Goal: Task Accomplishment & Management: Use online tool/utility

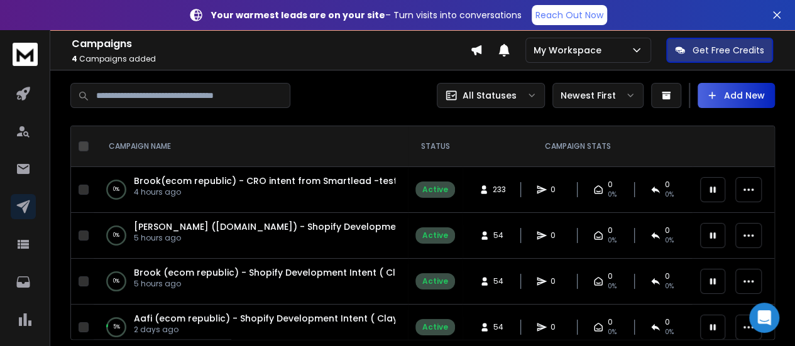
click at [742, 183] on icon "button" at bounding box center [748, 189] width 13 height 13
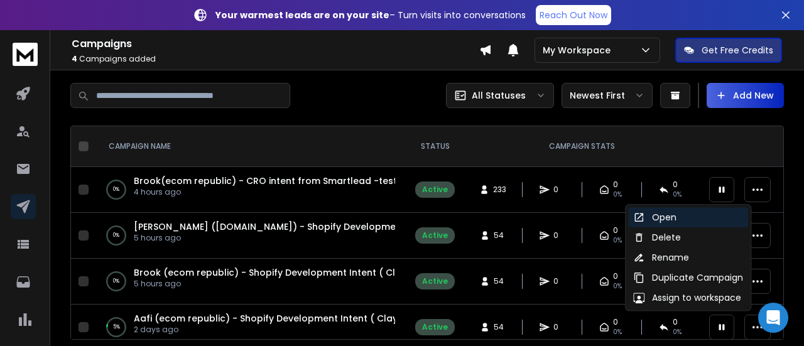
click at [397, 95] on div at bounding box center [248, 95] width 357 height 25
